Goal: Navigation & Orientation: Find specific page/section

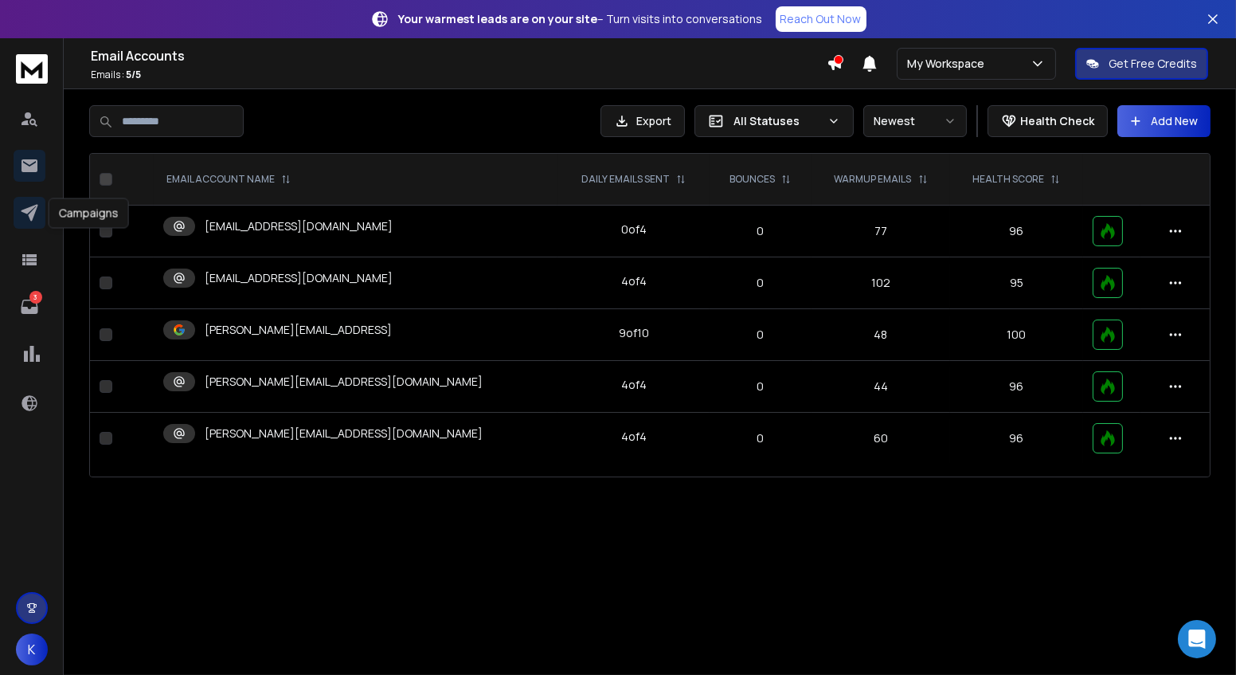
click at [28, 217] on icon at bounding box center [29, 212] width 19 height 19
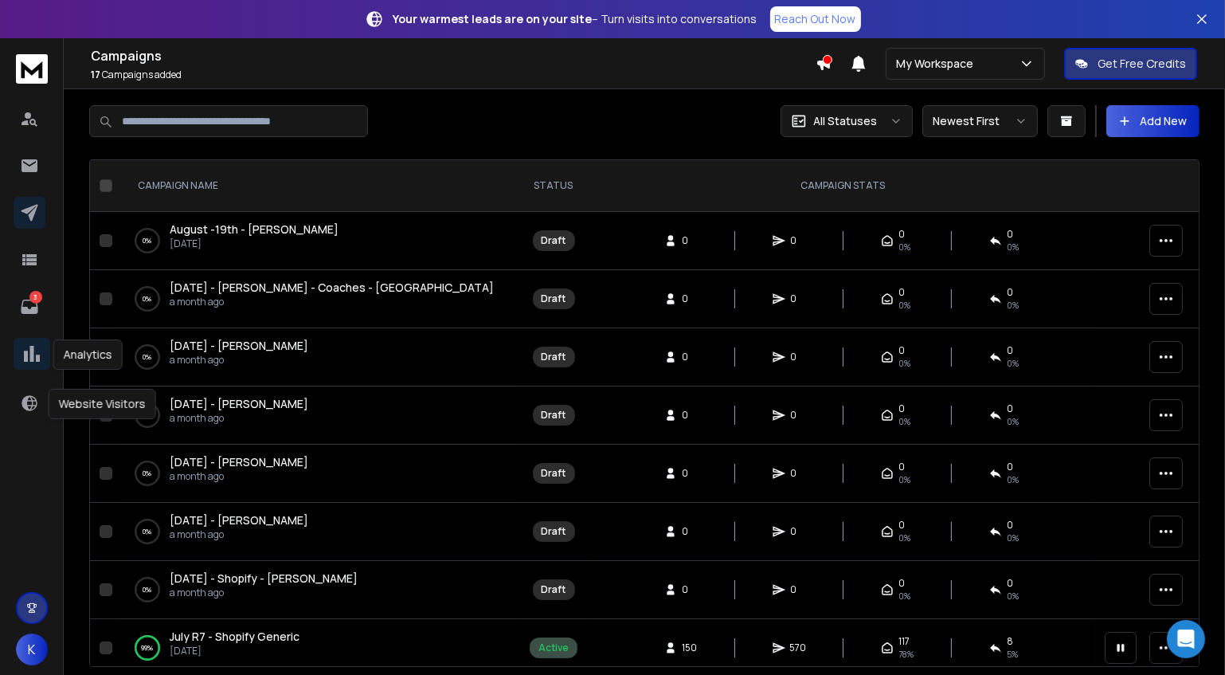
click at [35, 348] on icon at bounding box center [32, 354] width 24 height 24
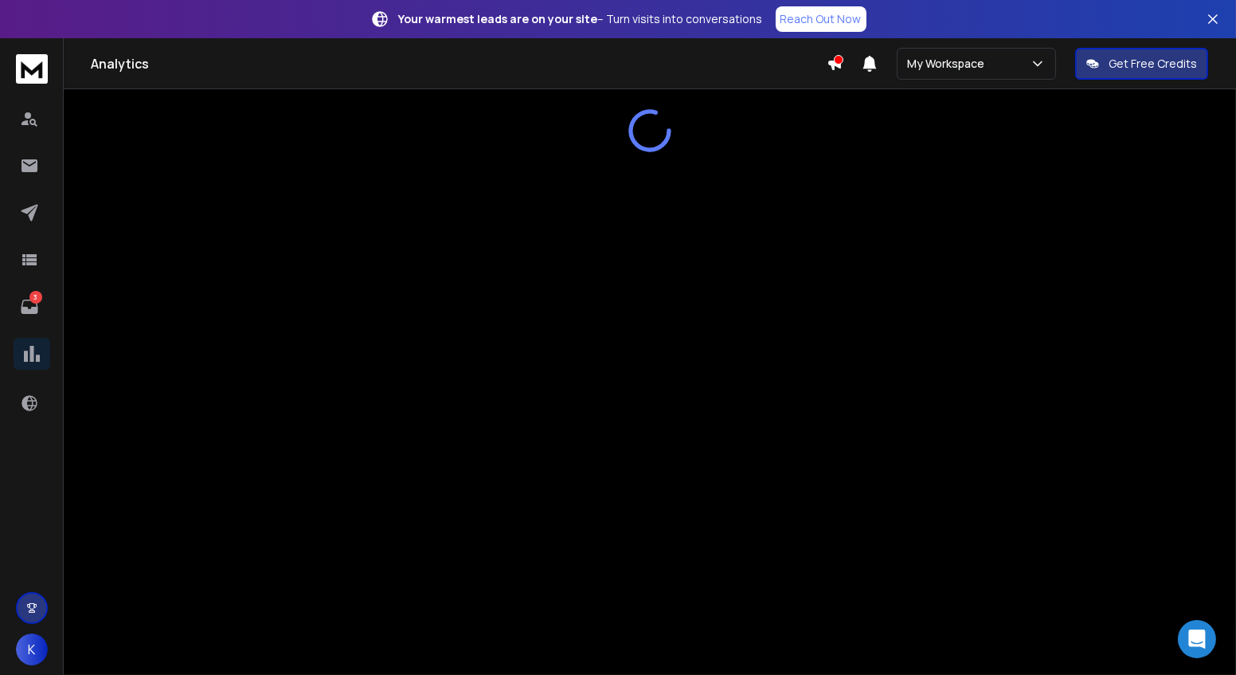
click at [1208, 16] on icon at bounding box center [1213, 19] width 14 height 14
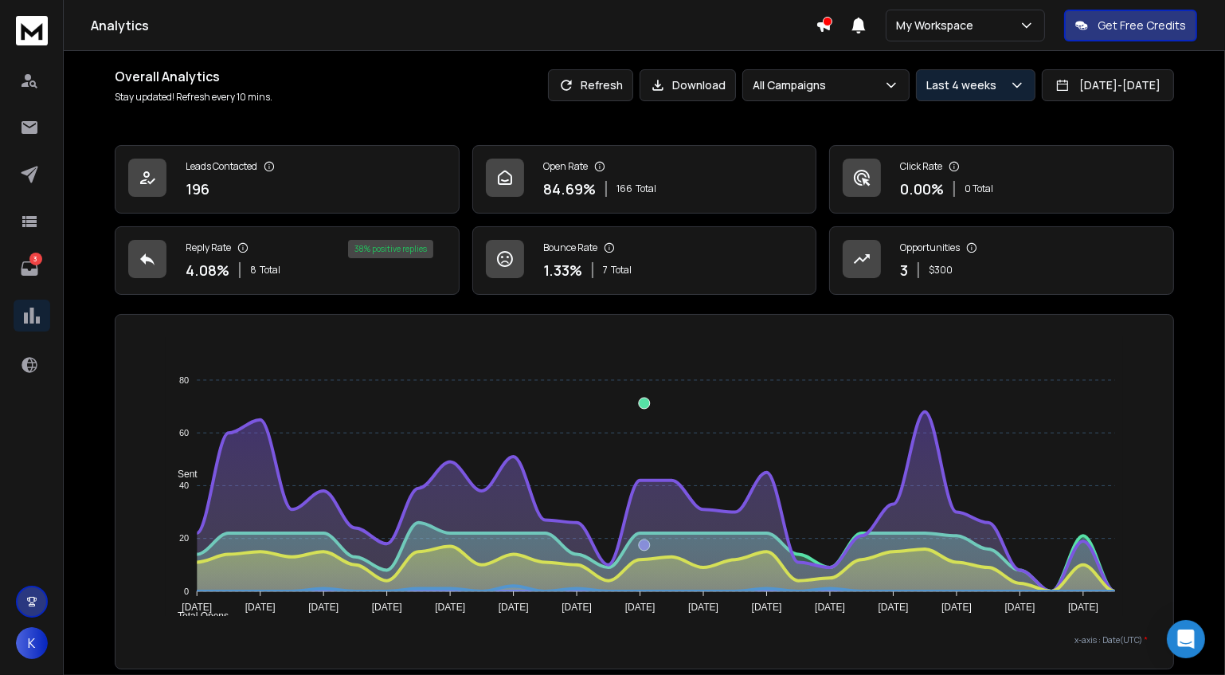
click at [950, 88] on div "Last 4 weeks" at bounding box center [975, 85] width 99 height 16
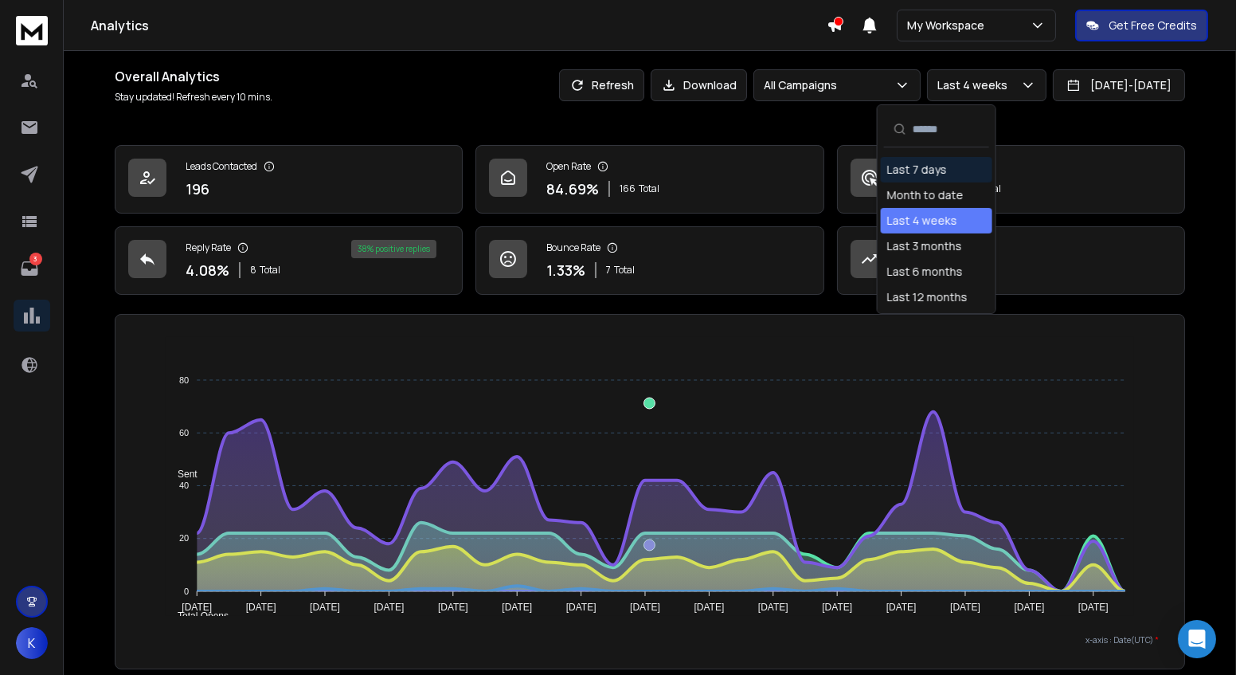
click at [907, 163] on div "Last 7 days" at bounding box center [917, 170] width 60 height 16
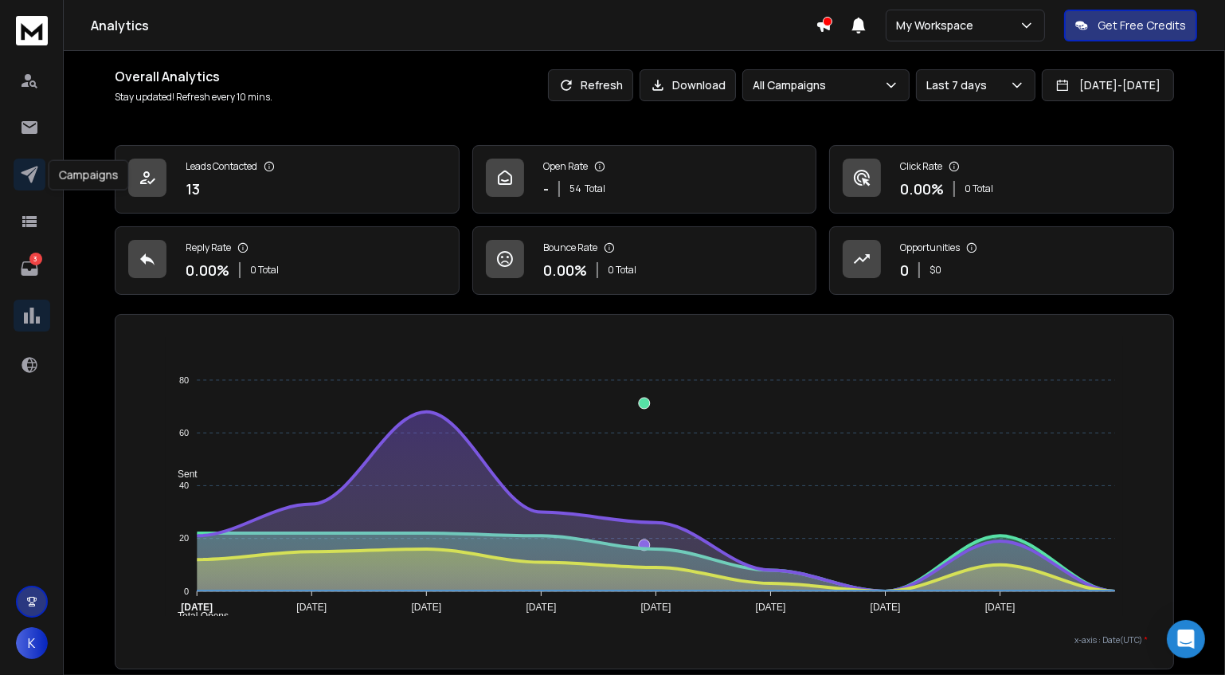
click at [30, 169] on icon at bounding box center [29, 174] width 17 height 17
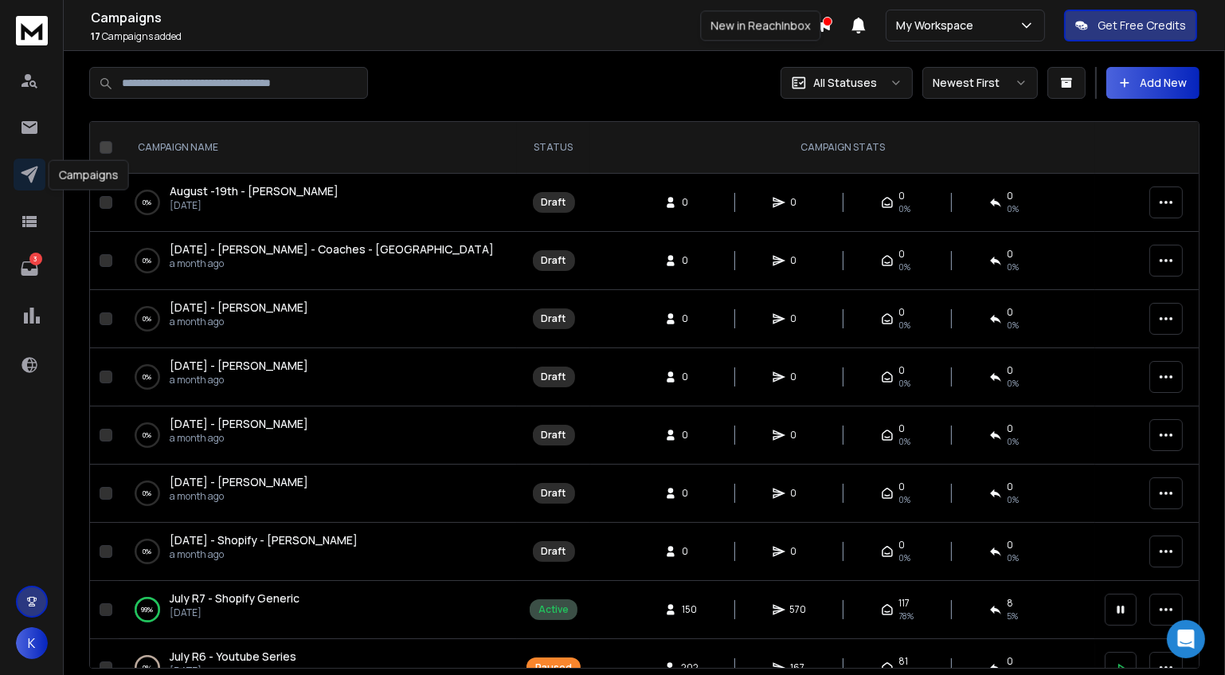
click at [823, 27] on icon at bounding box center [824, 26] width 16 height 16
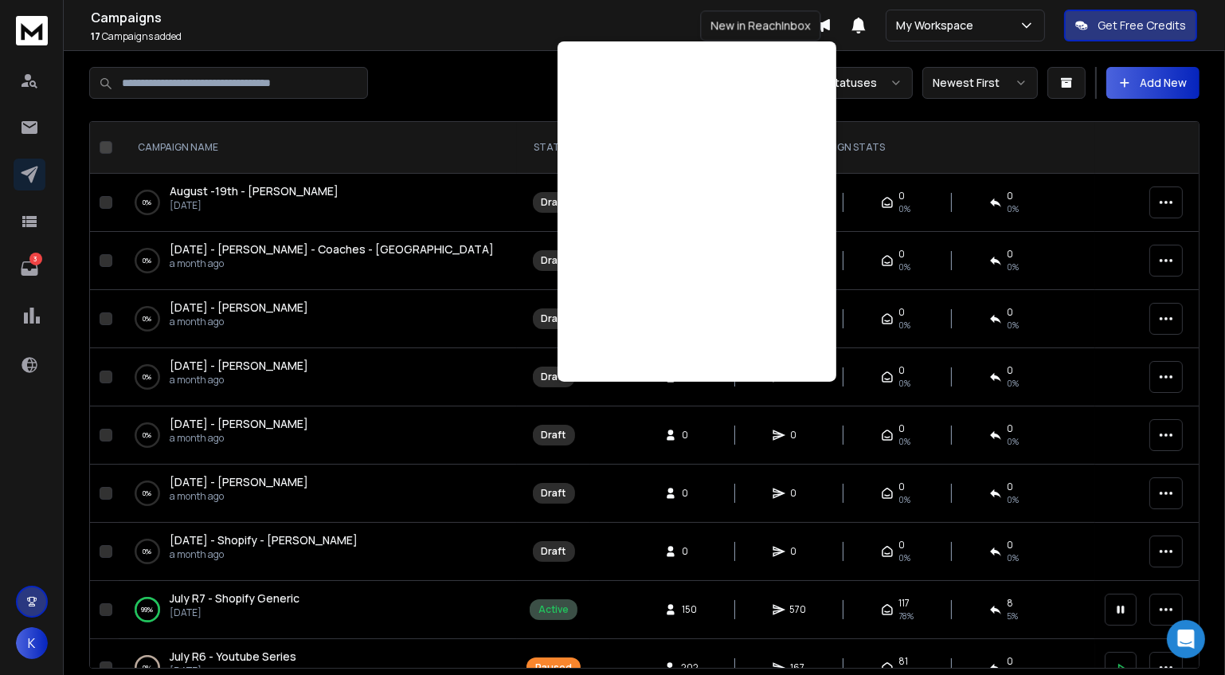
scroll to position [83, 0]
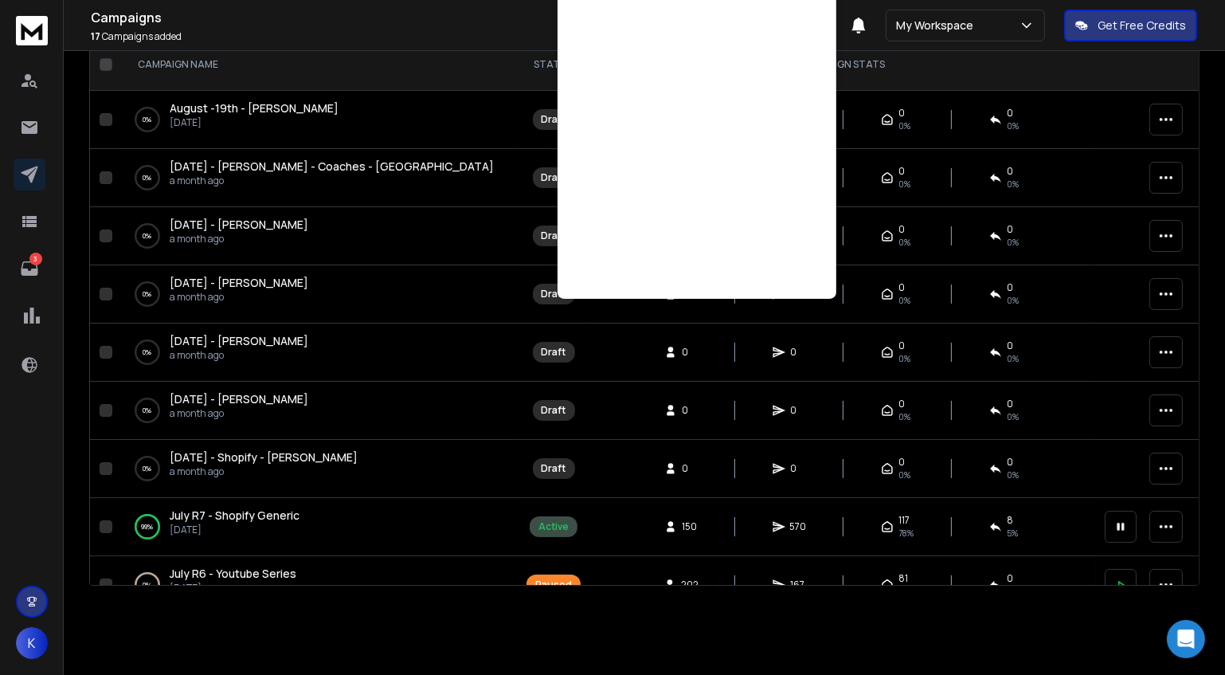
click at [486, 19] on h1 "Campaigns" at bounding box center [453, 17] width 725 height 19
